Goal: Task Accomplishment & Management: Use online tool/utility

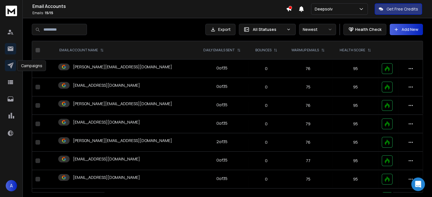
click at [10, 69] on icon at bounding box center [10, 65] width 7 height 7
click at [11, 66] on icon at bounding box center [10, 65] width 6 height 6
click at [9, 66] on icon at bounding box center [10, 65] width 6 height 6
click at [8, 67] on icon at bounding box center [10, 65] width 7 height 7
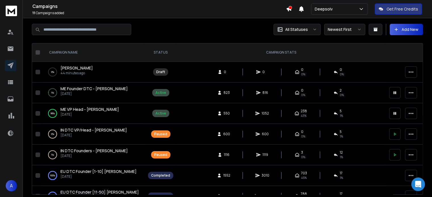
click at [87, 67] on div "0 % [PERSON_NAME] 44 minutes ago" at bounding box center [93, 72] width 91 height 14
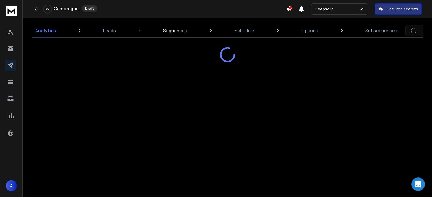
click at [182, 31] on p "Sequences" at bounding box center [175, 30] width 24 height 7
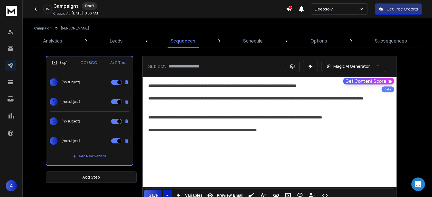
scroll to position [14, 0]
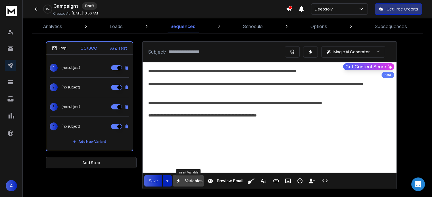
click at [192, 180] on span "Variables" at bounding box center [194, 181] width 20 height 5
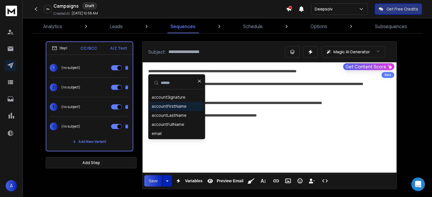
click at [199, 79] on icon at bounding box center [199, 81] width 5 height 5
